Goal: Check status

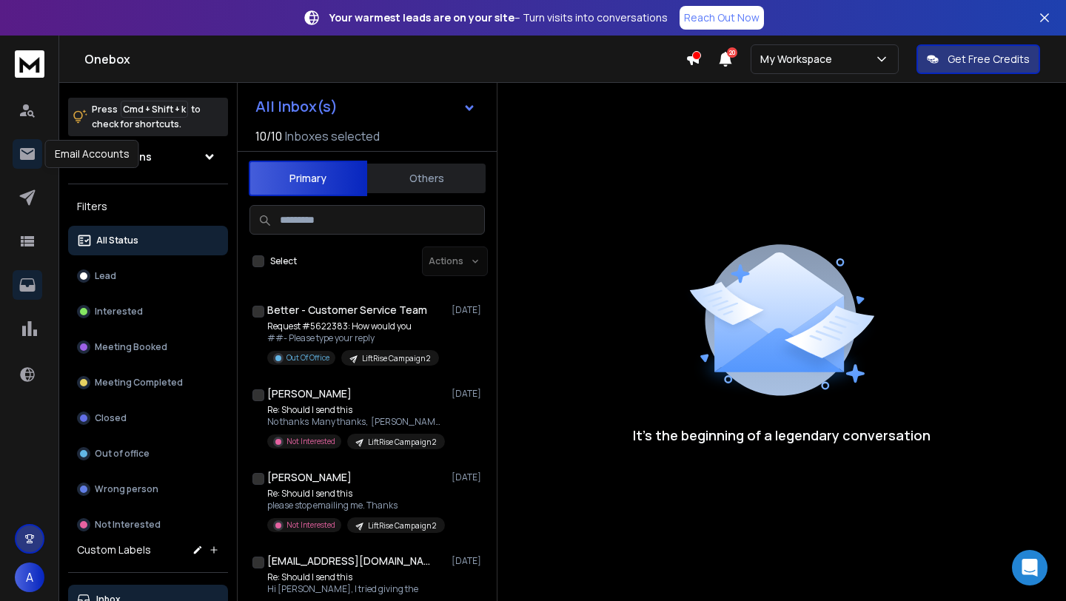
click at [27, 153] on icon at bounding box center [27, 154] width 18 height 18
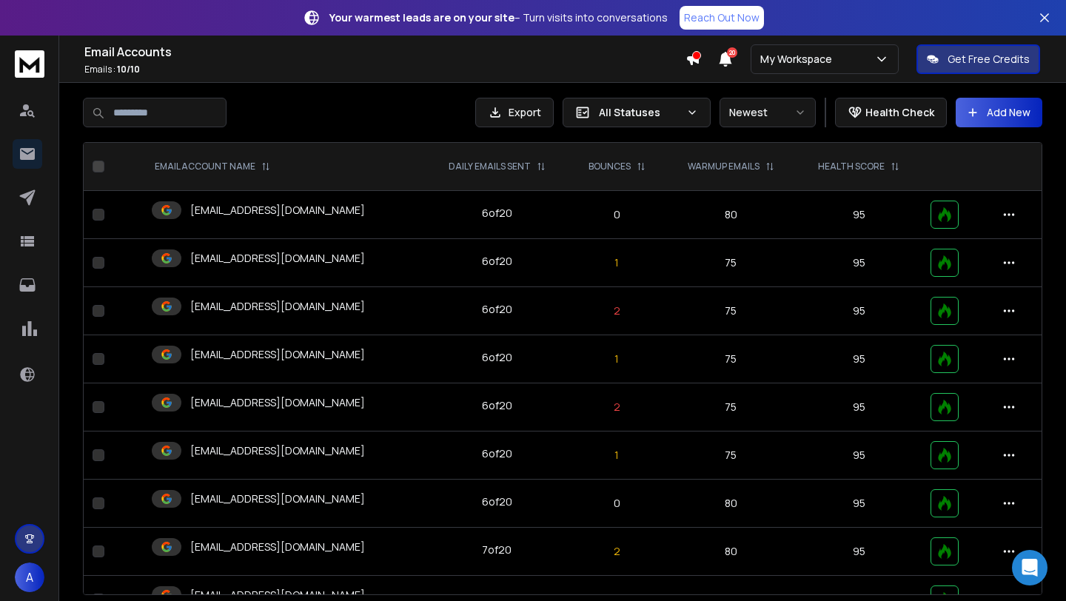
click at [457, 414] on td "6 of 20" at bounding box center [497, 402] width 144 height 38
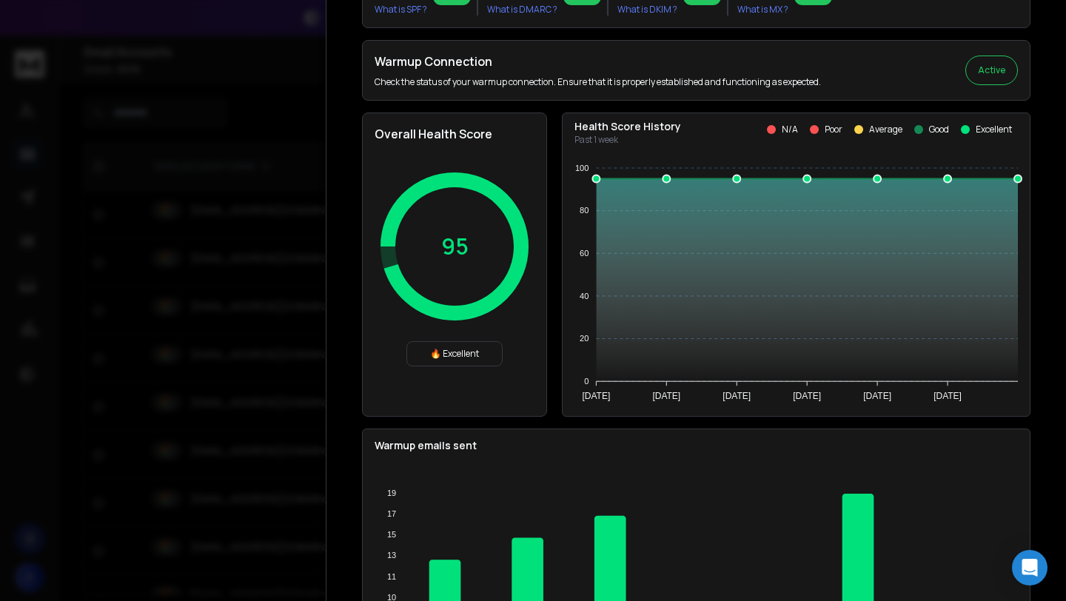
scroll to position [425, 0]
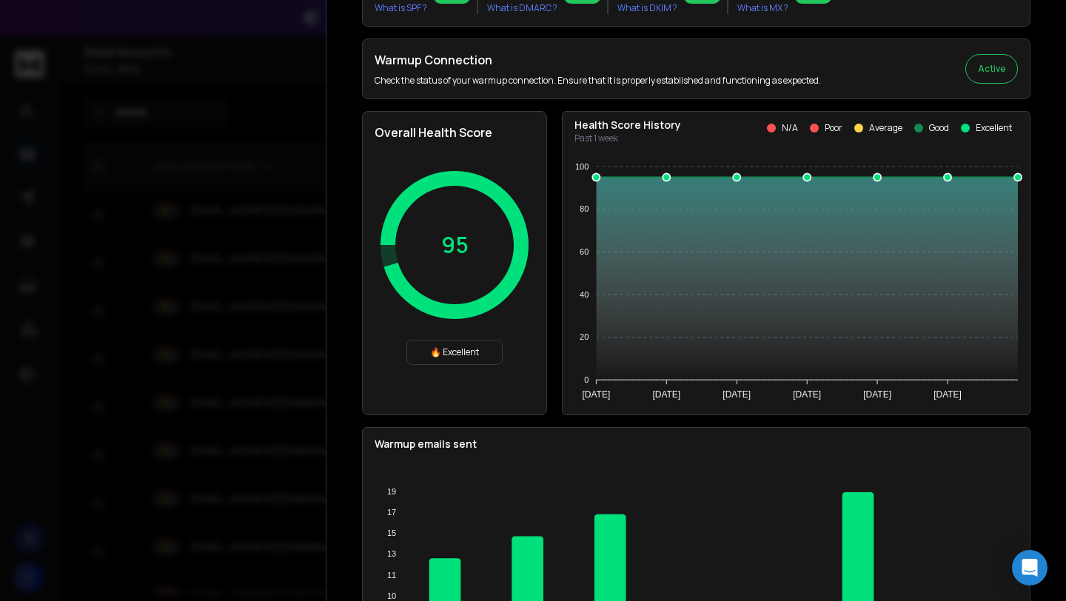
click at [812, 127] on div "Poor" at bounding box center [825, 128] width 33 height 12
click at [810, 127] on div "Poor" at bounding box center [825, 128] width 33 height 12
click at [809, 127] on span at bounding box center [813, 128] width 9 height 9
click at [268, 144] on div at bounding box center [533, 300] width 1066 height 601
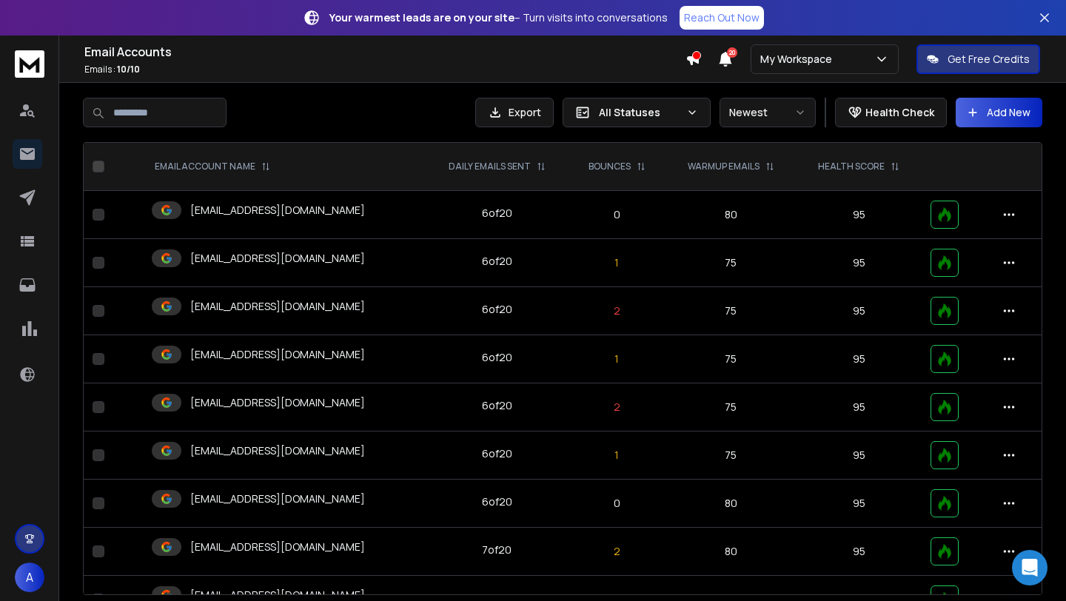
scroll to position [89, 0]
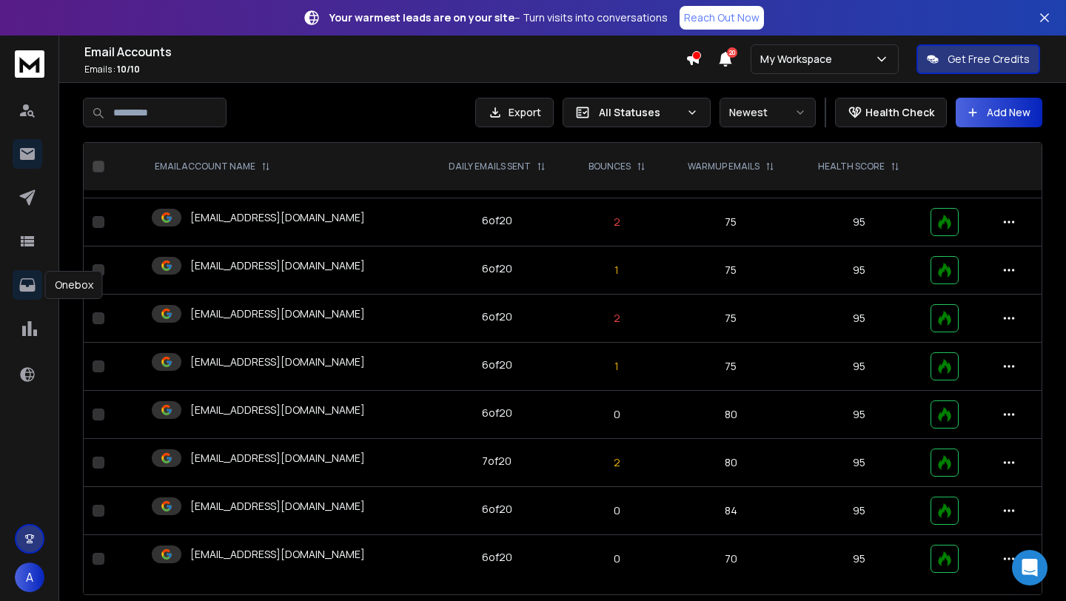
click at [23, 283] on icon at bounding box center [27, 285] width 18 height 18
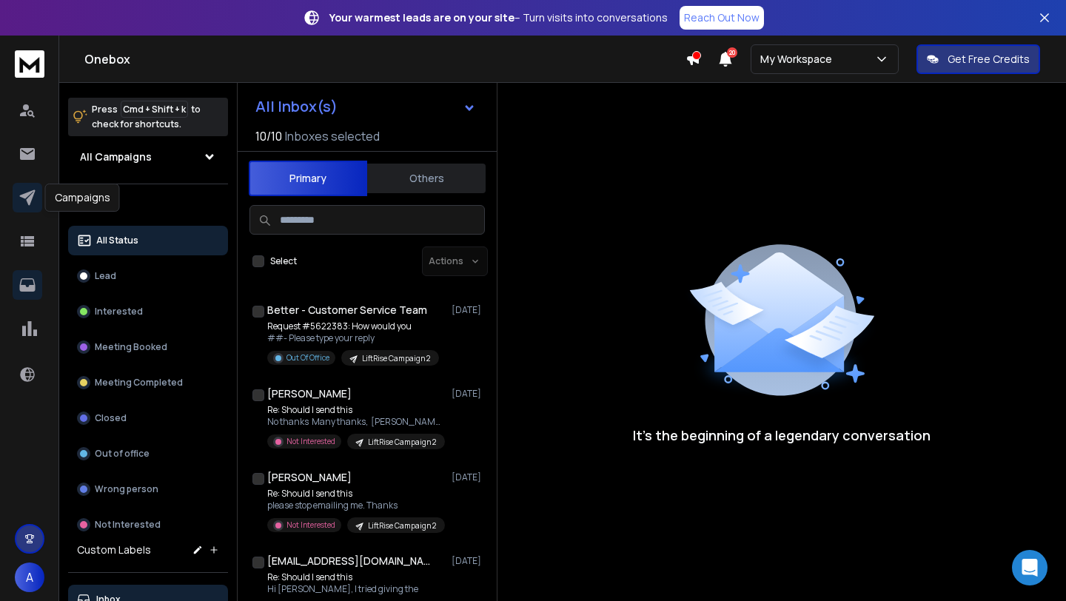
click at [26, 194] on icon at bounding box center [27, 197] width 16 height 16
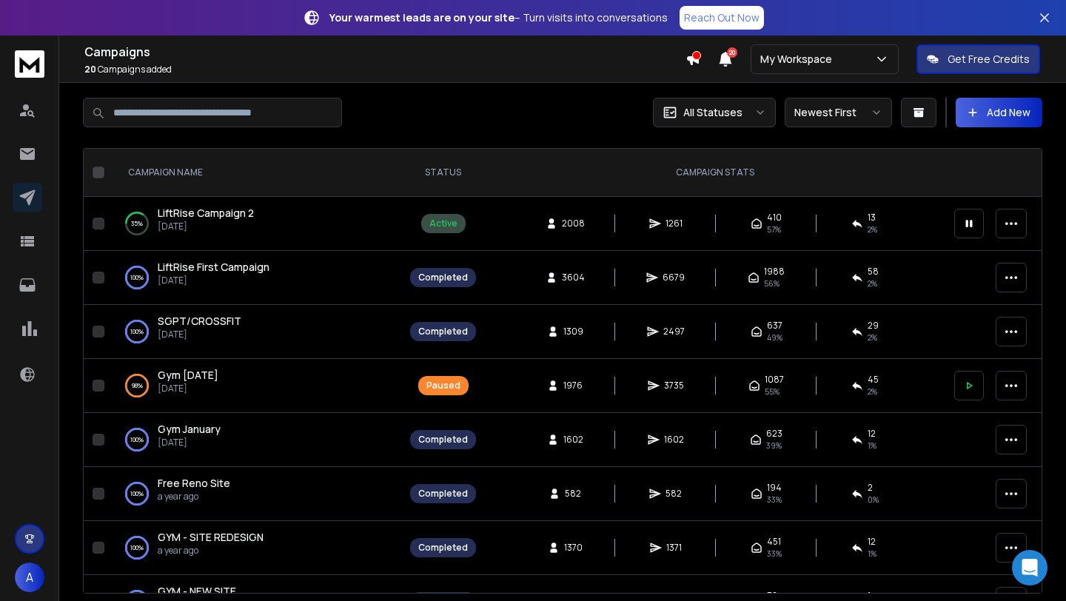
click at [485, 218] on td "2008 1261 410 57 % 13 2 %" at bounding box center [715, 224] width 460 height 54
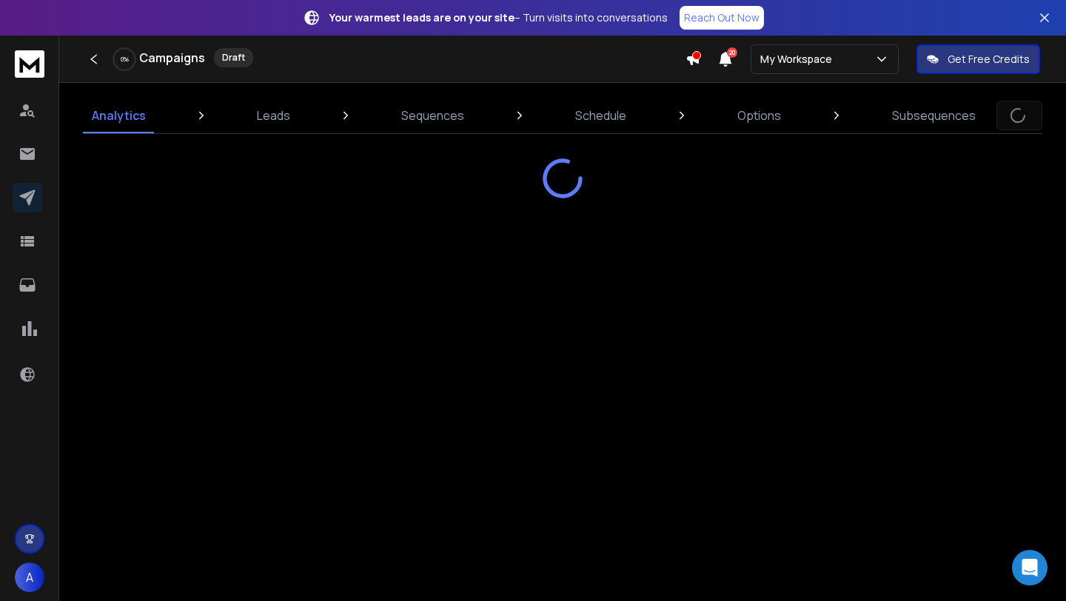
click at [456, 64] on div "0 % Campaigns Draft 20 My Workspace Get Free Credits" at bounding box center [533, 59] width 1066 height 47
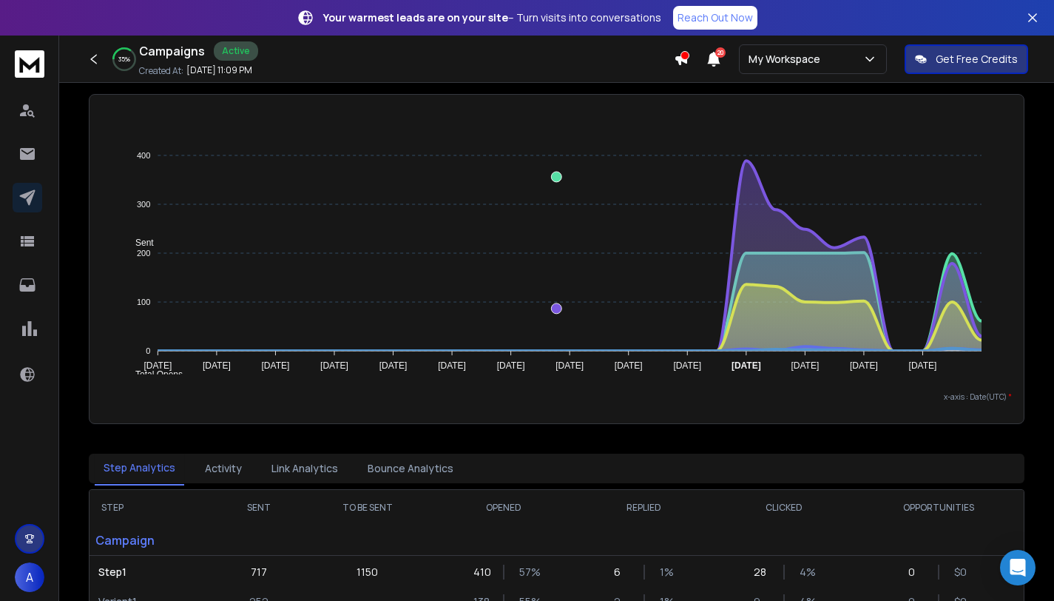
scroll to position [313, 0]
